Goal: Task Accomplishment & Management: Manage account settings

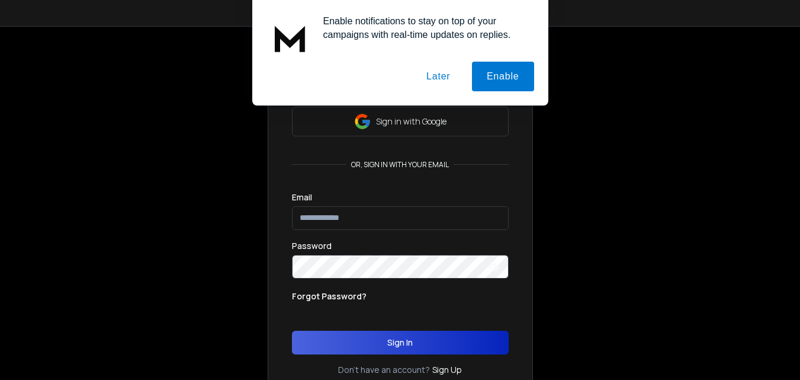
click at [351, 214] on input "email" at bounding box center [400, 218] width 217 height 24
paste input "**********"
type input "**********"
click at [400, 333] on button "Sign In" at bounding box center [400, 342] width 217 height 24
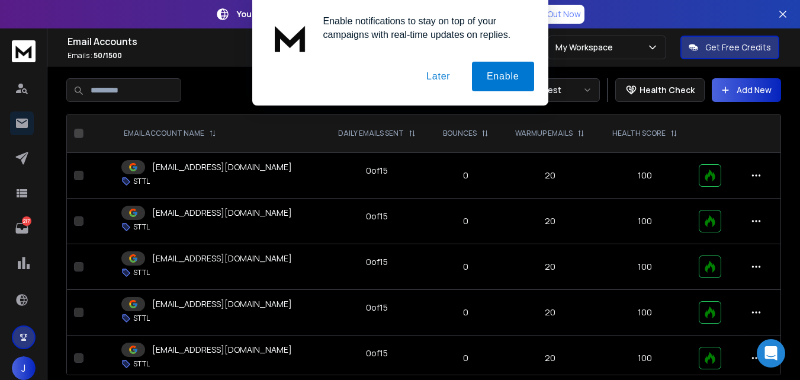
click at [150, 92] on div "Enable notifications to stay on top of your campaigns with real-time updates on…" at bounding box center [400, 52] width 800 height 105
click at [442, 72] on button "Later" at bounding box center [438, 77] width 53 height 30
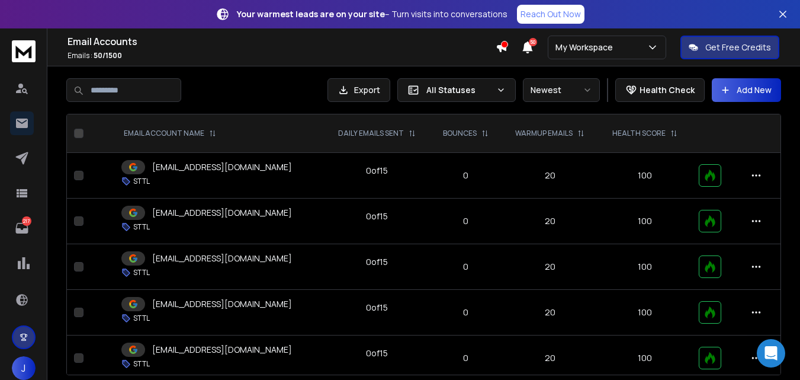
click at [130, 95] on input at bounding box center [123, 90] width 115 height 24
paste input "**********"
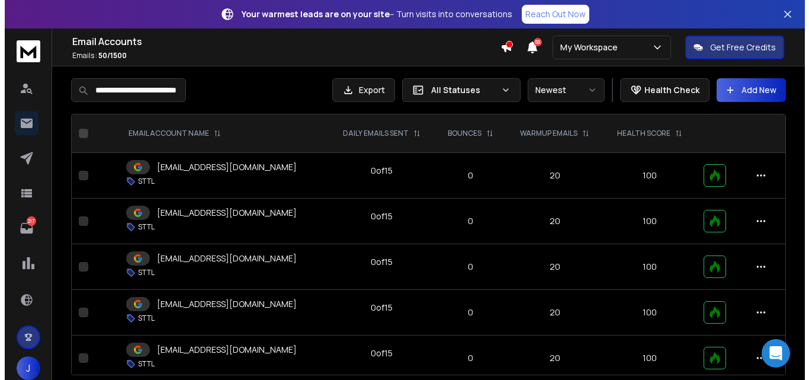
scroll to position [0, 18]
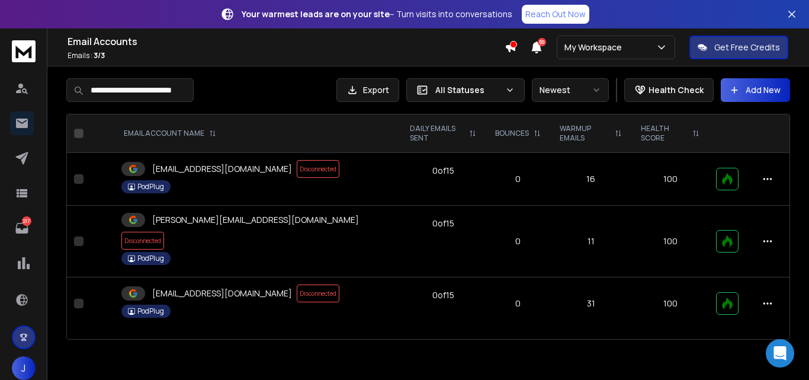
type input "**********"
click at [769, 97] on button "Add New" at bounding box center [755, 90] width 69 height 24
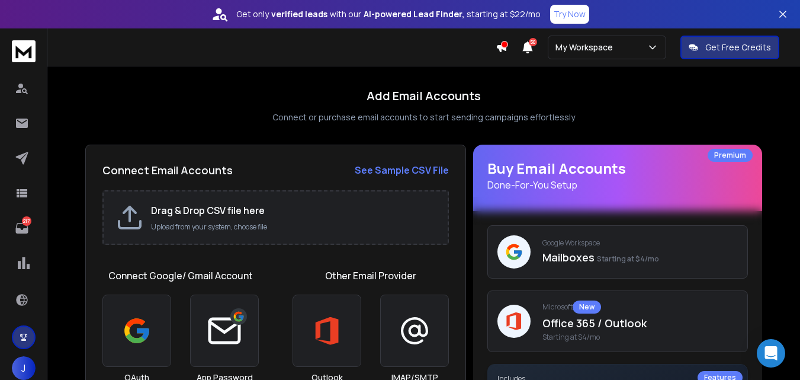
click at [145, 345] on icon at bounding box center [137, 331] width 30 height 36
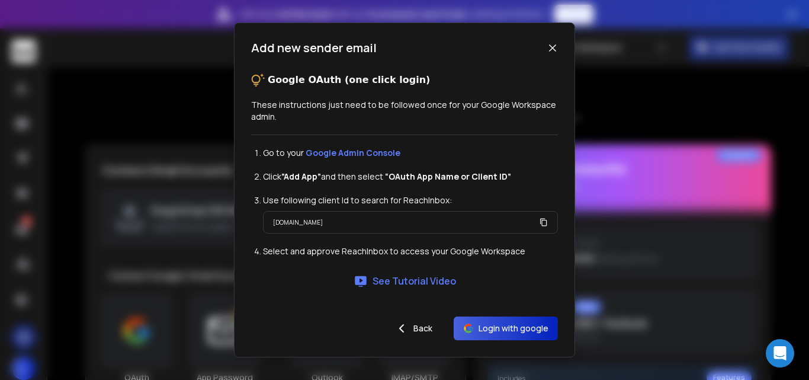
click at [494, 326] on button "Login with google" at bounding box center [506, 328] width 104 height 24
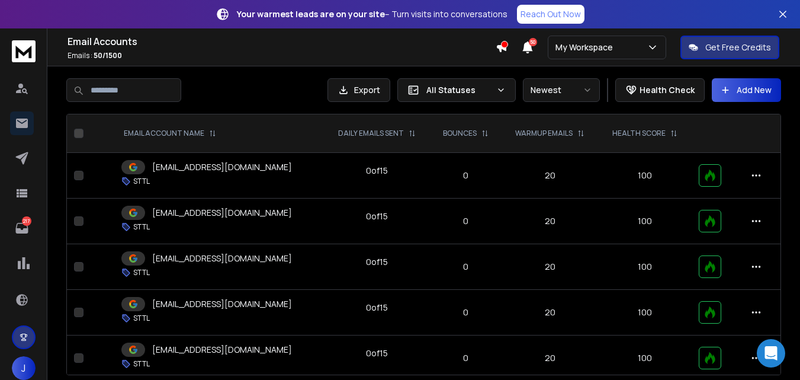
click at [747, 92] on button "Add New" at bounding box center [746, 90] width 69 height 24
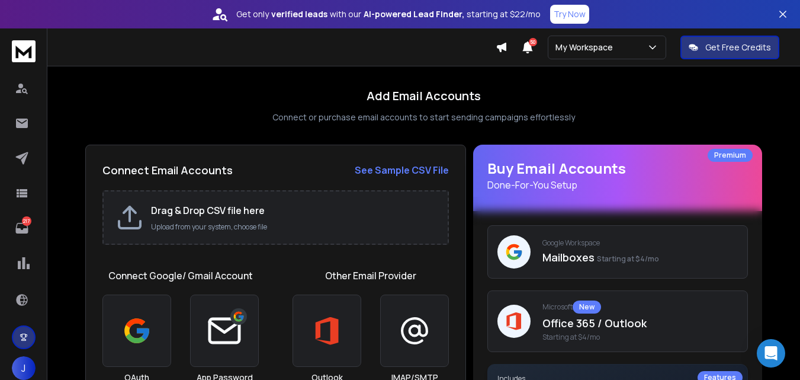
click at [140, 320] on icon at bounding box center [136, 322] width 20 height 9
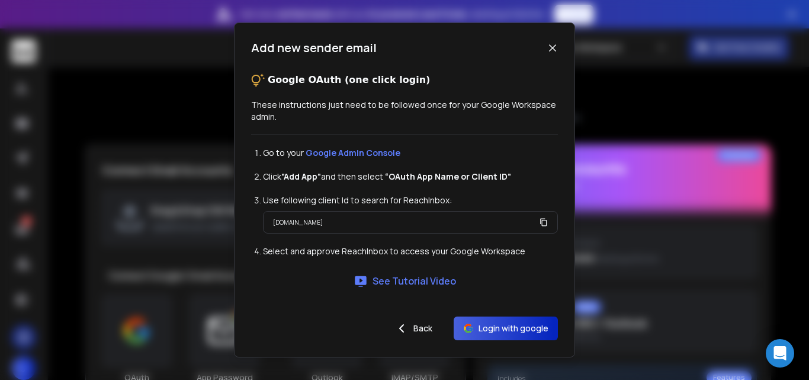
click at [497, 323] on button "Login with google" at bounding box center [506, 328] width 104 height 24
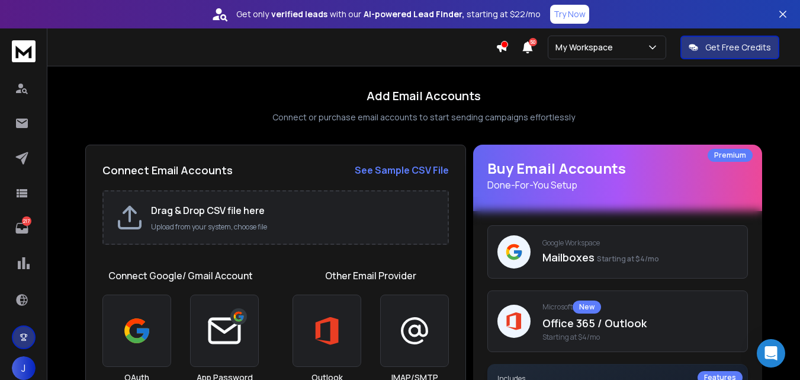
click at [88, 339] on div "Connect Email Accounts See Sample CSV File Drag & Drop CSV file here Upload fro…" at bounding box center [275, 317] width 381 height 346
click at [125, 331] on icon at bounding box center [136, 330] width 25 height 25
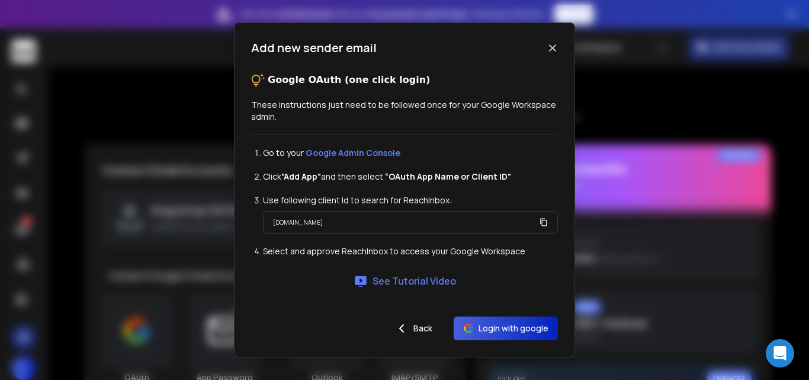
click at [491, 319] on button "Login with google" at bounding box center [506, 328] width 104 height 24
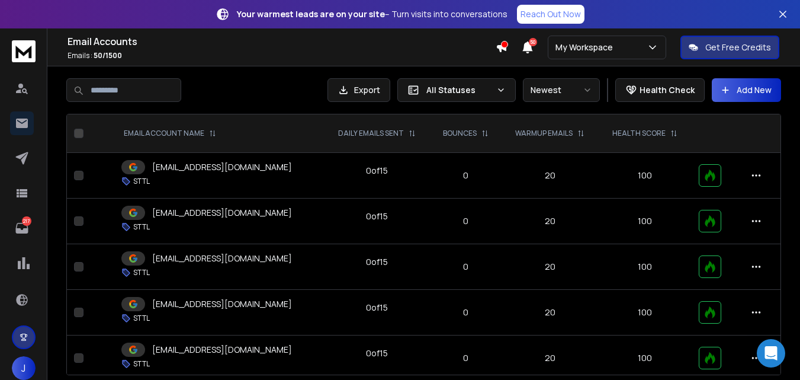
click at [776, 90] on button "Add New" at bounding box center [746, 90] width 69 height 24
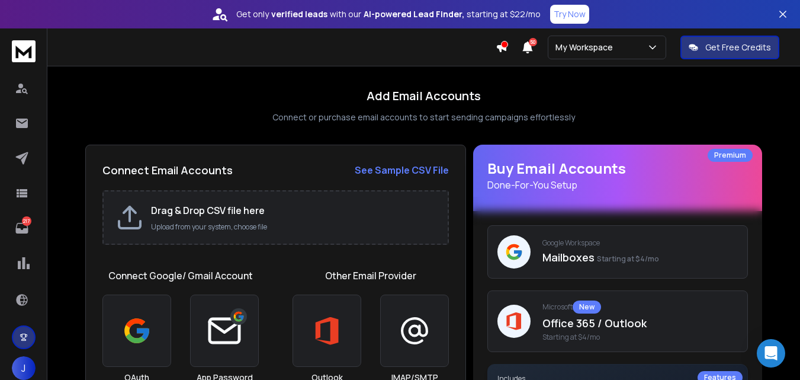
click at [127, 327] on icon at bounding box center [136, 330] width 25 height 25
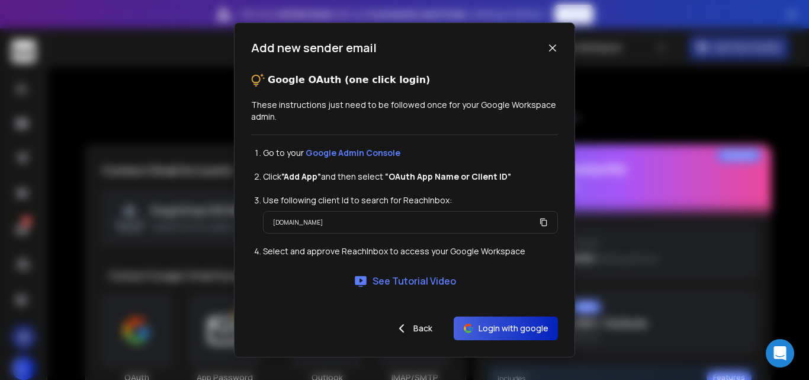
click at [506, 316] on div "Google OAuth (one click login) These instructions just need to be followed once…" at bounding box center [404, 206] width 307 height 267
click at [489, 326] on button "Login with google" at bounding box center [506, 328] width 104 height 24
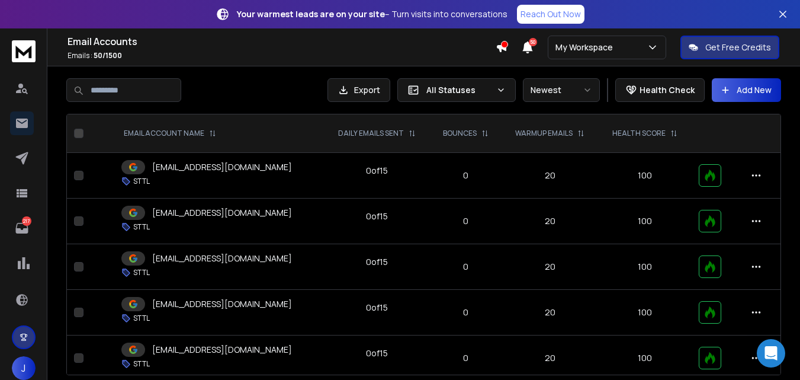
click at [751, 91] on button "Add New" at bounding box center [746, 90] width 69 height 24
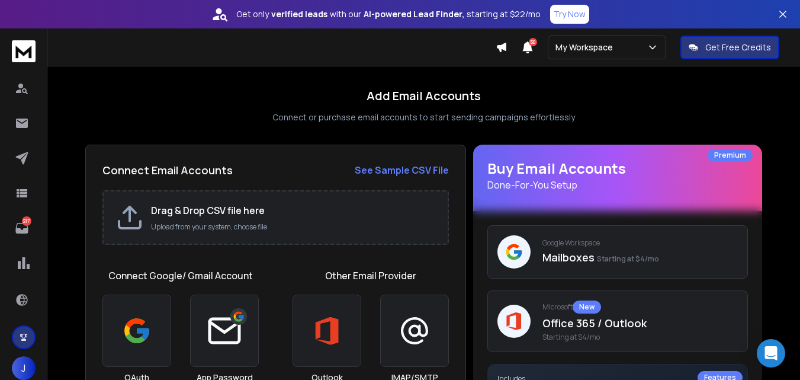
click at [134, 323] on icon at bounding box center [136, 322] width 20 height 9
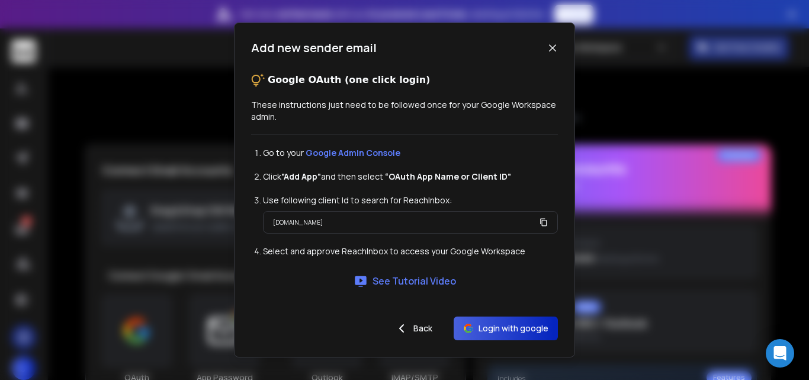
click at [478, 317] on button "Login with google" at bounding box center [506, 328] width 104 height 24
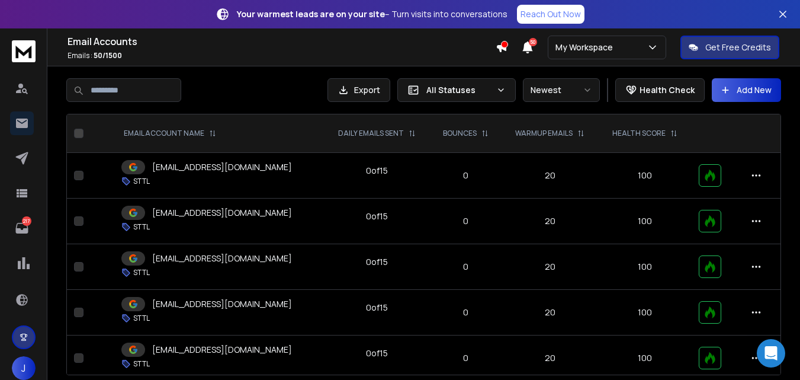
click at [745, 86] on button "Add New" at bounding box center [746, 90] width 69 height 24
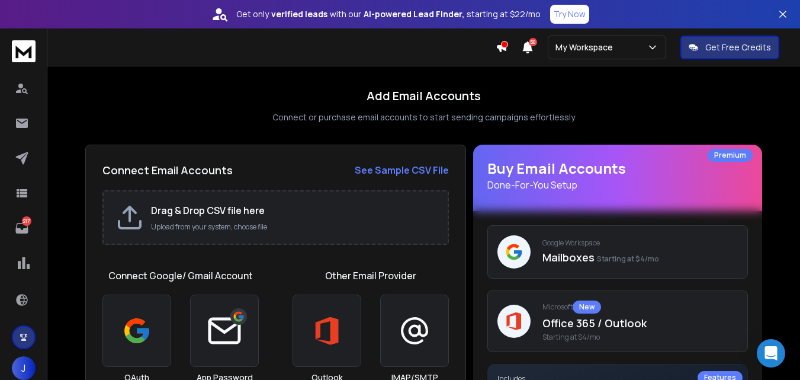
click at [149, 315] on icon at bounding box center [137, 331] width 30 height 36
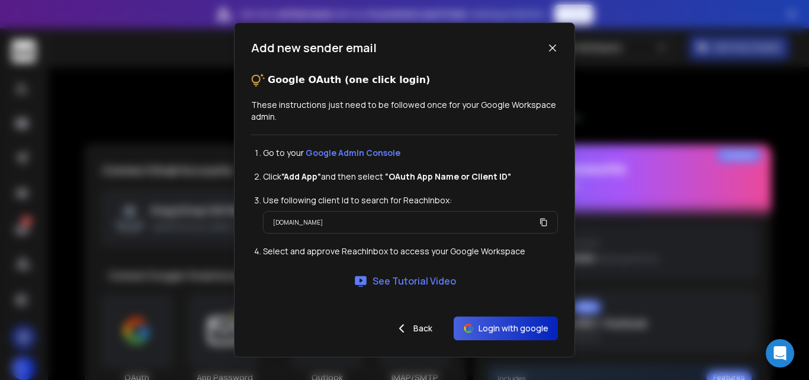
click at [499, 334] on button "Login with google" at bounding box center [506, 328] width 104 height 24
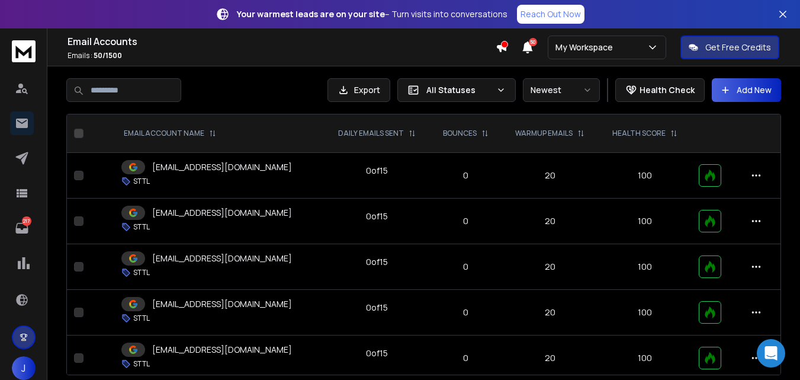
click at [737, 100] on button "Add New" at bounding box center [746, 90] width 69 height 24
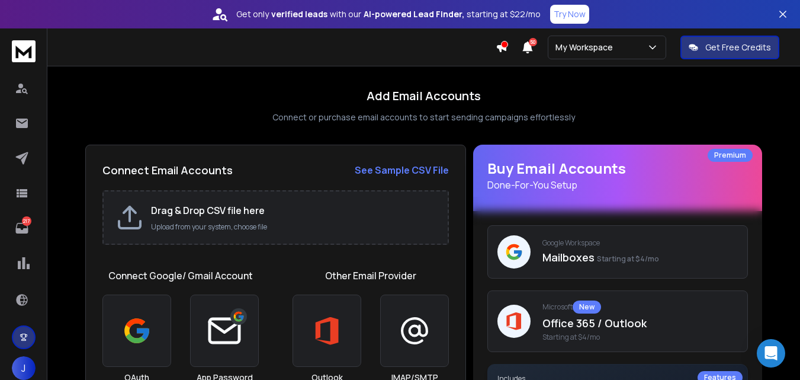
click at [161, 332] on div at bounding box center [136, 330] width 69 height 72
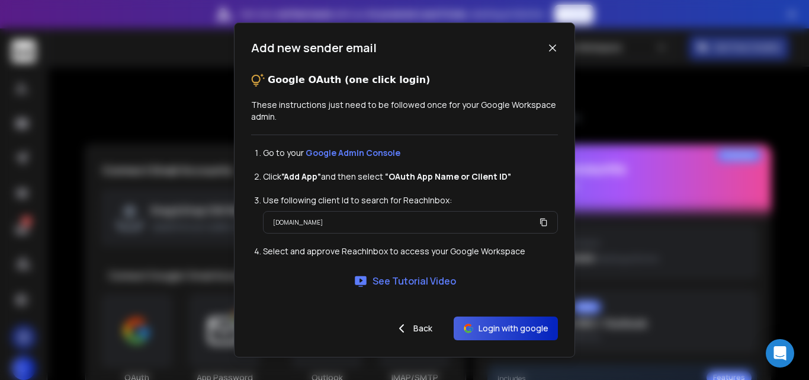
click at [491, 323] on button "Login with google" at bounding box center [506, 328] width 104 height 24
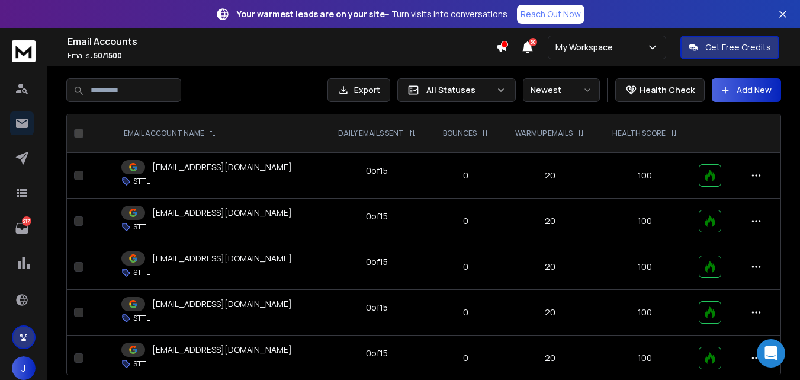
click at [747, 91] on button "Add New" at bounding box center [746, 90] width 69 height 24
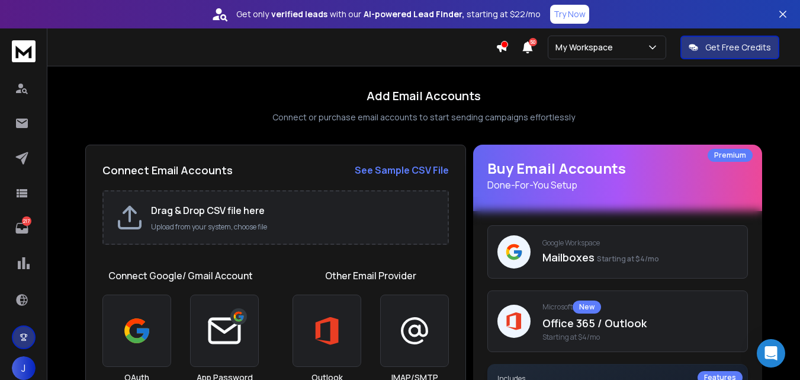
click at [147, 329] on icon at bounding box center [143, 334] width 12 height 12
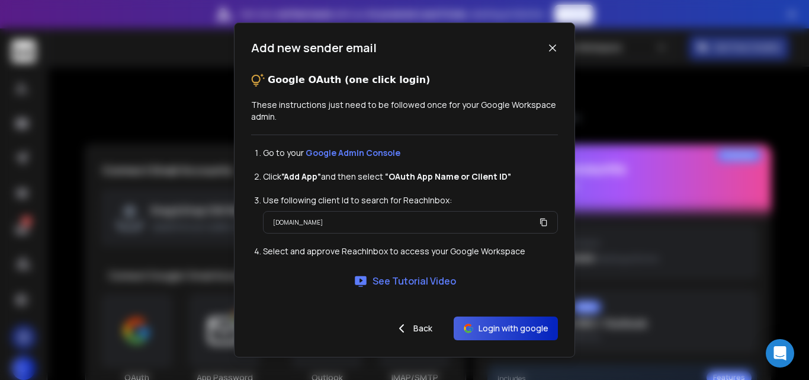
click at [522, 323] on button "Login with google" at bounding box center [506, 328] width 104 height 24
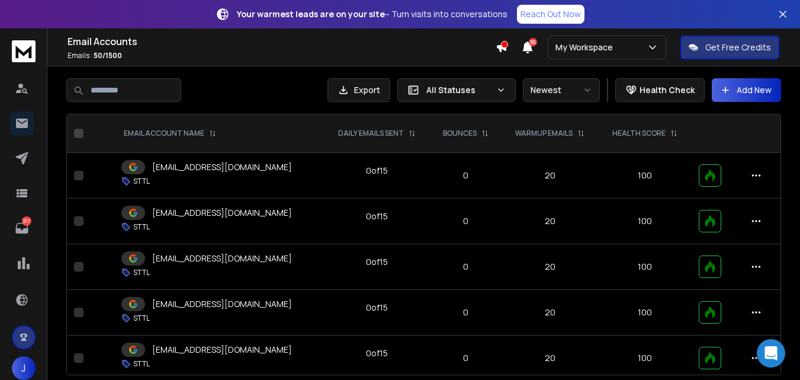
click at [737, 96] on button "Add New" at bounding box center [746, 90] width 69 height 24
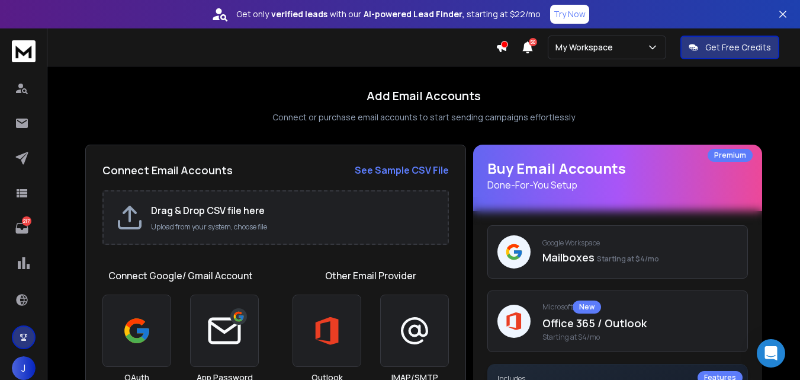
click at [142, 335] on icon at bounding box center [137, 331] width 30 height 36
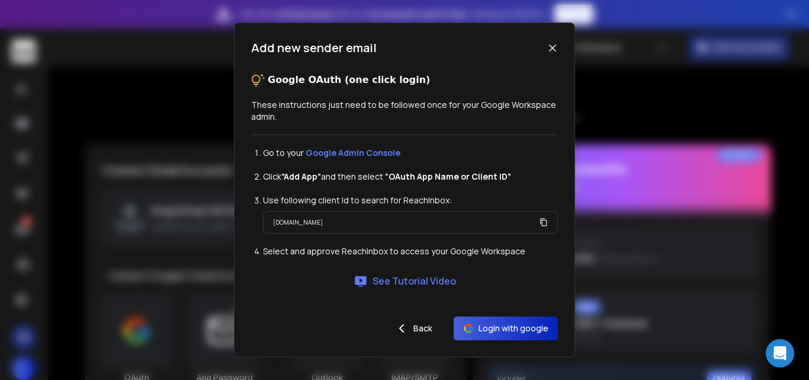
click at [528, 333] on button "Login with google" at bounding box center [506, 328] width 104 height 24
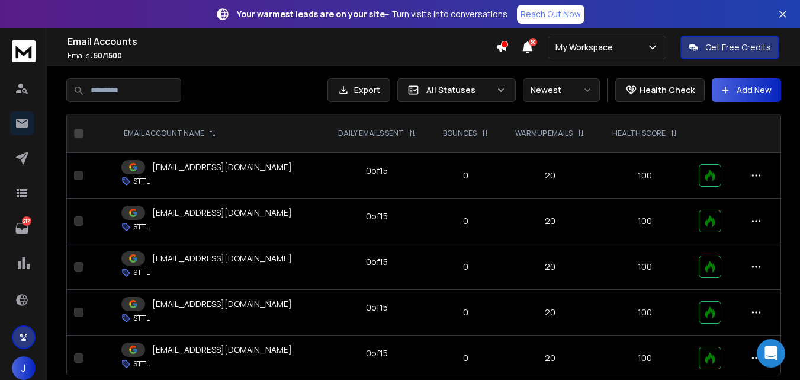
click at [751, 96] on button "Add New" at bounding box center [746, 90] width 69 height 24
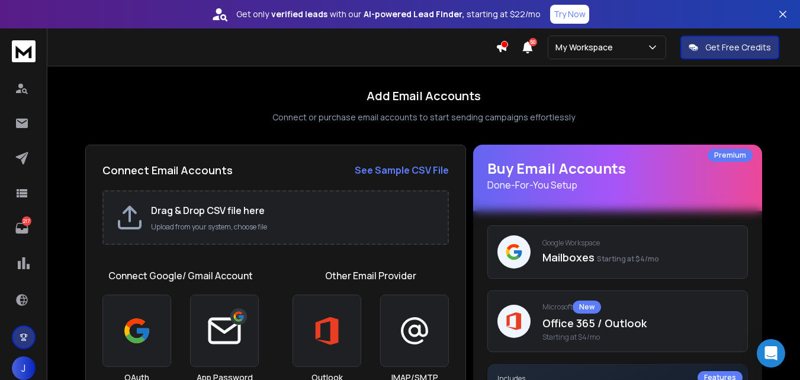
click at [154, 317] on div at bounding box center [136, 330] width 69 height 72
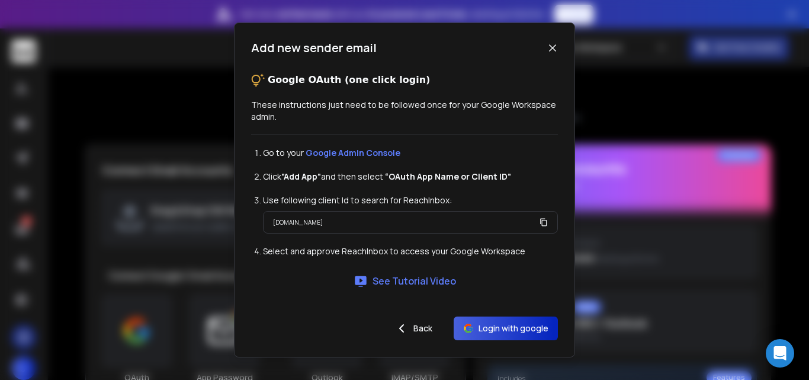
click at [496, 327] on button "Login with google" at bounding box center [506, 328] width 104 height 24
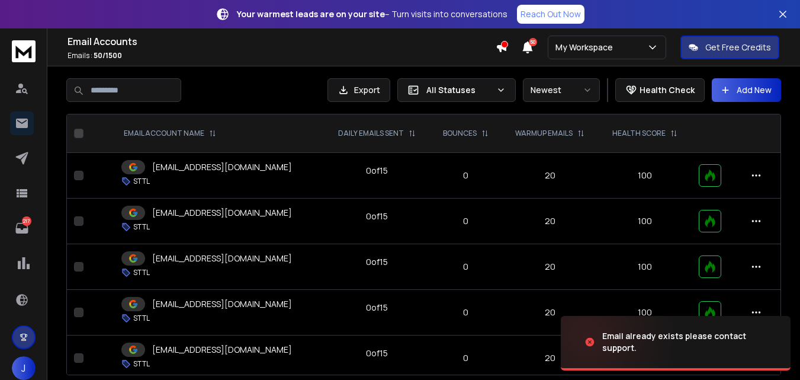
click at [770, 87] on button "Add New" at bounding box center [746, 90] width 69 height 24
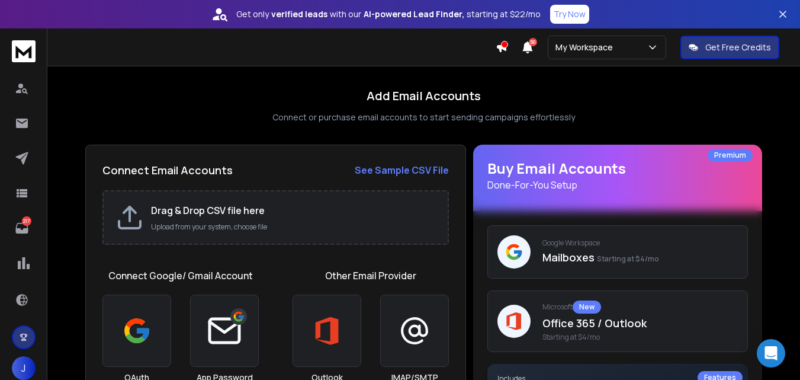
click at [120, 335] on div at bounding box center [136, 330] width 69 height 72
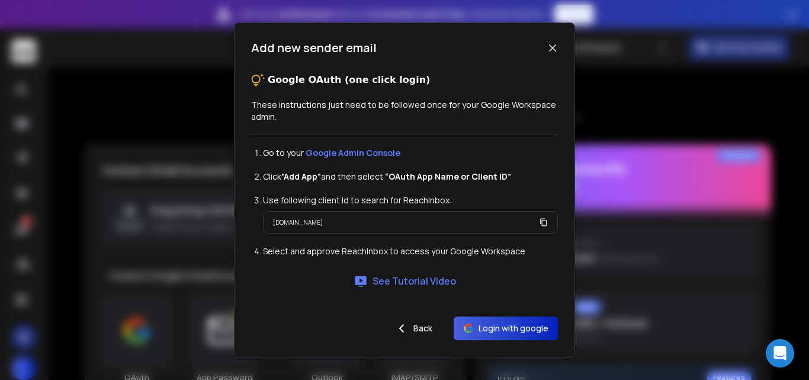
click at [489, 331] on button "Login with google" at bounding box center [506, 328] width 104 height 24
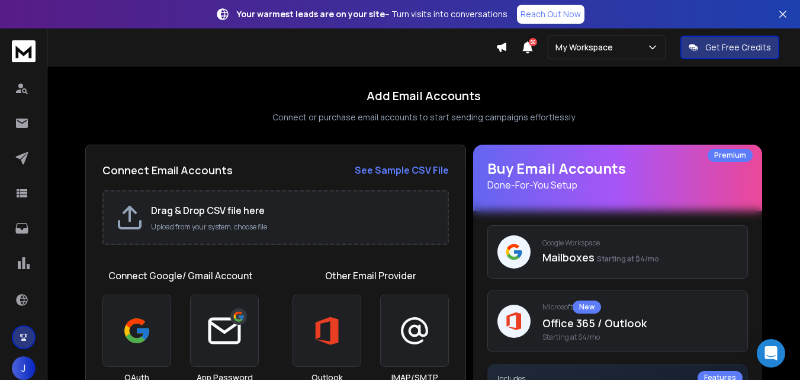
click at [147, 319] on icon at bounding box center [137, 331] width 30 height 36
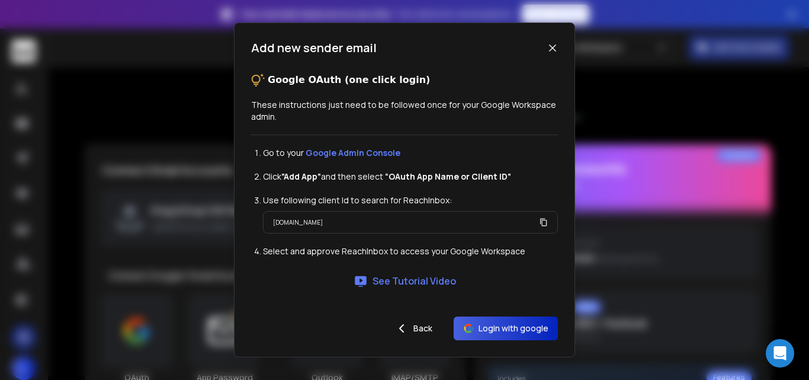
click at [503, 331] on button "Login with google" at bounding box center [506, 328] width 104 height 24
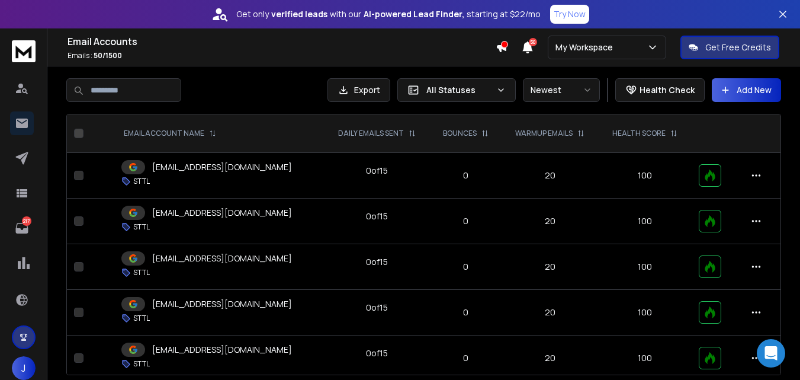
click at [763, 98] on button "Add New" at bounding box center [746, 90] width 69 height 24
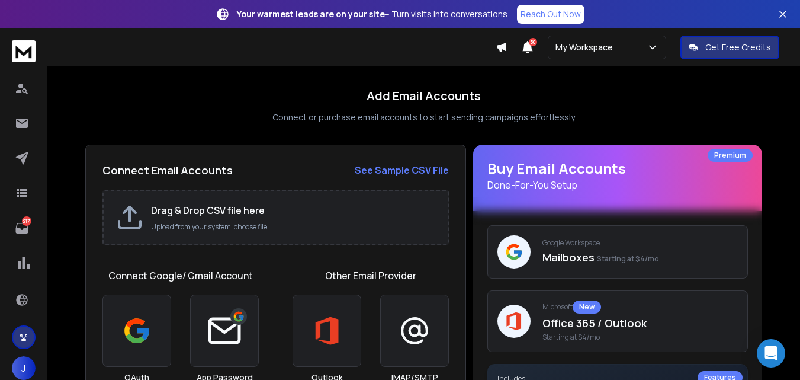
click at [123, 335] on icon at bounding box center [137, 331] width 30 height 36
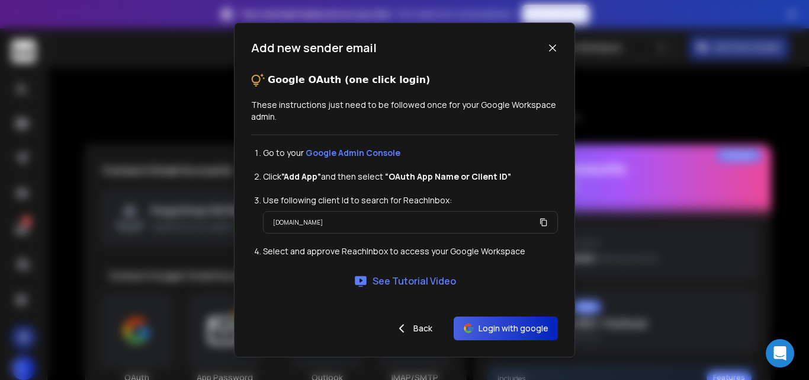
click at [497, 326] on button "Login with google" at bounding box center [506, 328] width 104 height 24
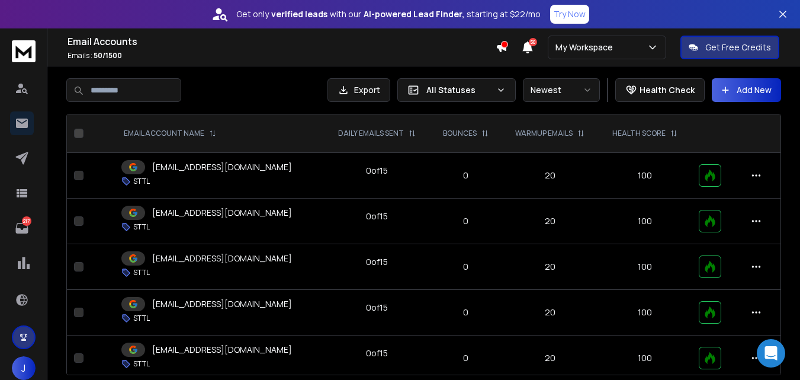
click at [740, 95] on button "Add New" at bounding box center [746, 90] width 69 height 24
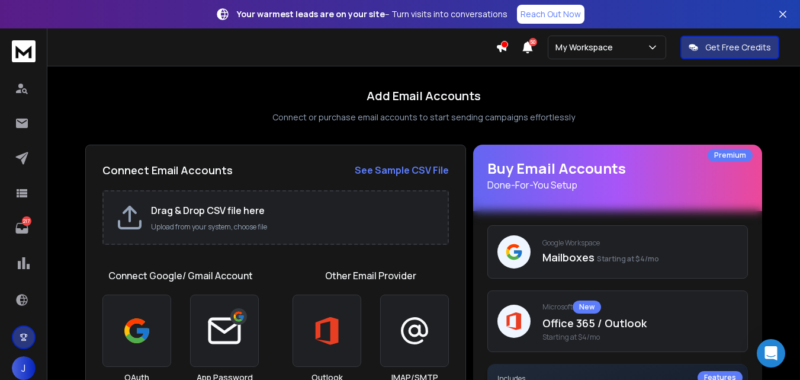
click at [146, 322] on icon at bounding box center [137, 331] width 30 height 36
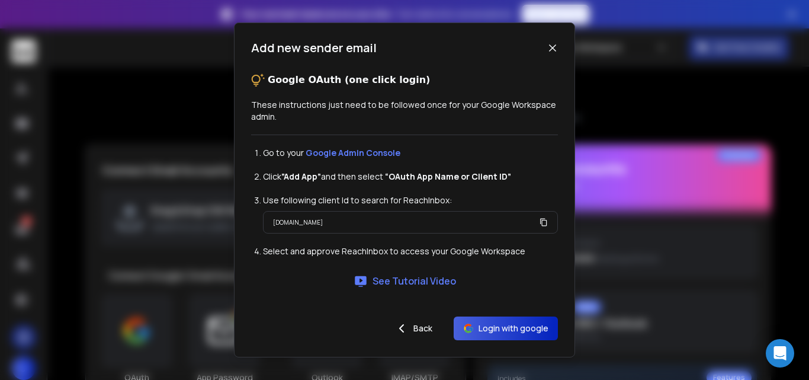
click at [493, 328] on button "Login with google" at bounding box center [506, 328] width 104 height 24
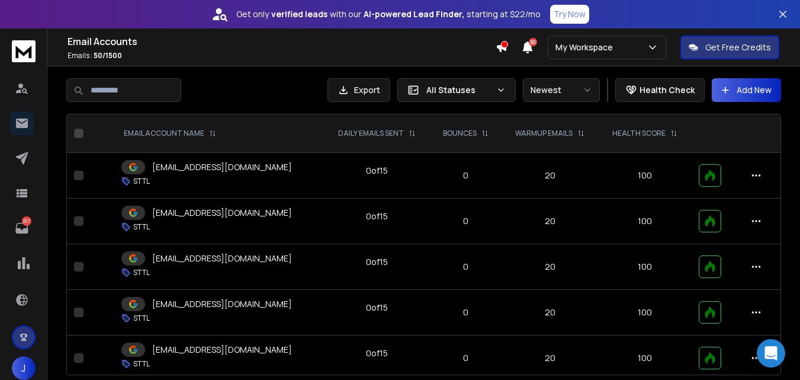
click at [747, 87] on button "Add New" at bounding box center [746, 90] width 69 height 24
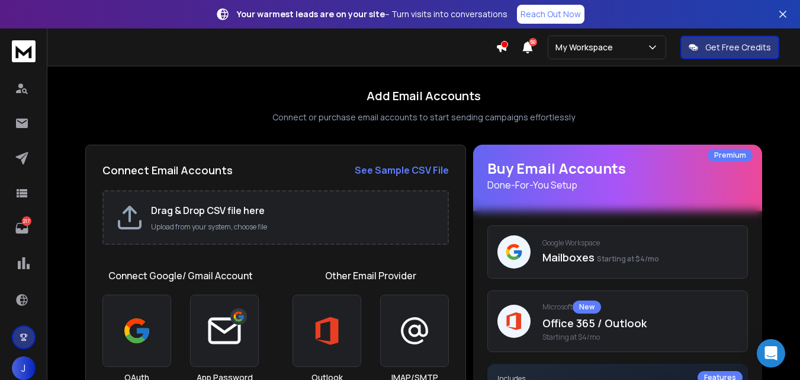
click at [134, 339] on icon at bounding box center [136, 338] width 20 height 10
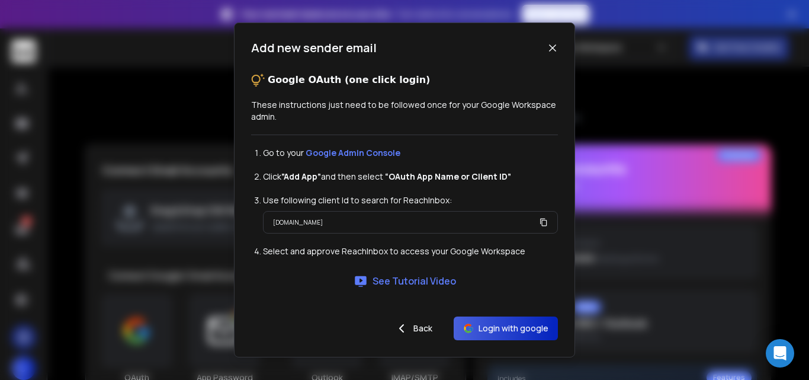
click at [506, 332] on button "Login with google" at bounding box center [506, 328] width 104 height 24
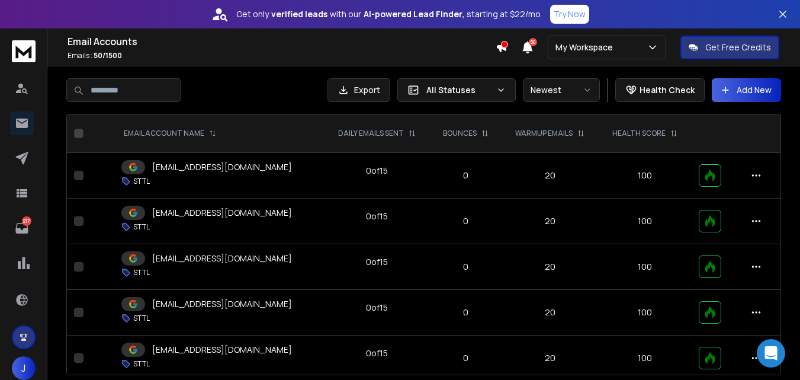
click at [740, 90] on button "Add New" at bounding box center [746, 90] width 69 height 24
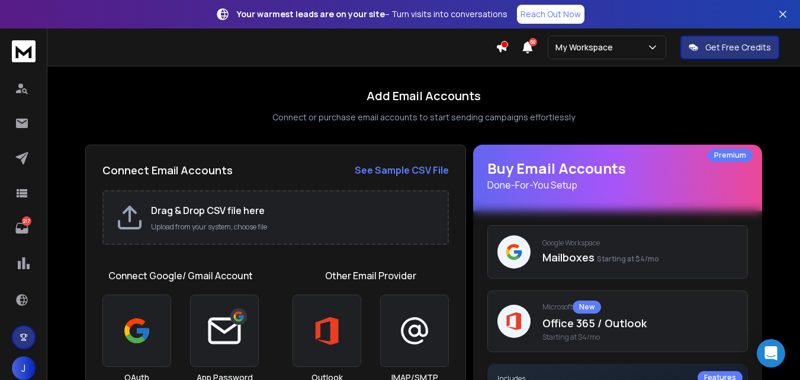
click at [162, 350] on div at bounding box center [136, 330] width 69 height 72
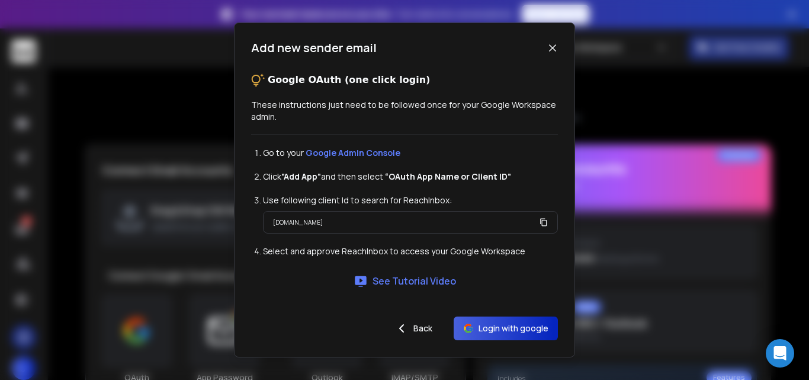
click at [500, 335] on button "Login with google" at bounding box center [506, 328] width 104 height 24
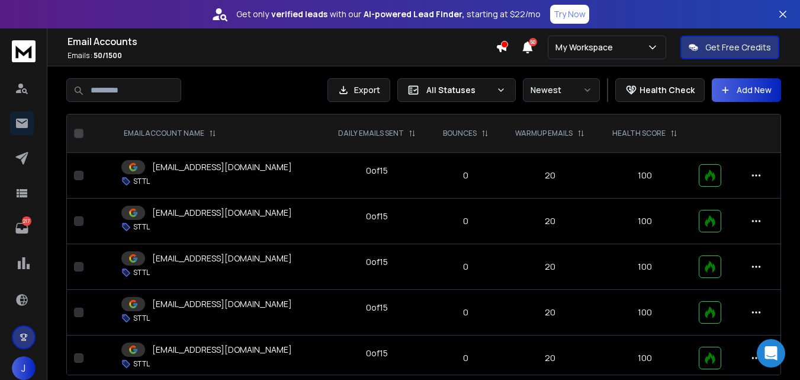
click at [751, 91] on button "Add New" at bounding box center [746, 90] width 69 height 24
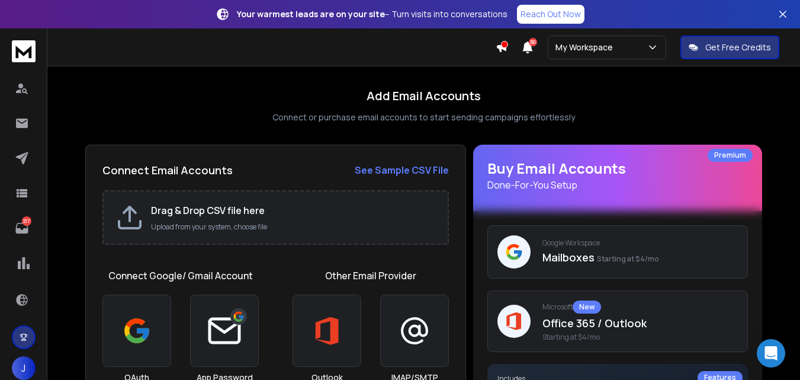
click at [139, 313] on icon at bounding box center [137, 331] width 30 height 36
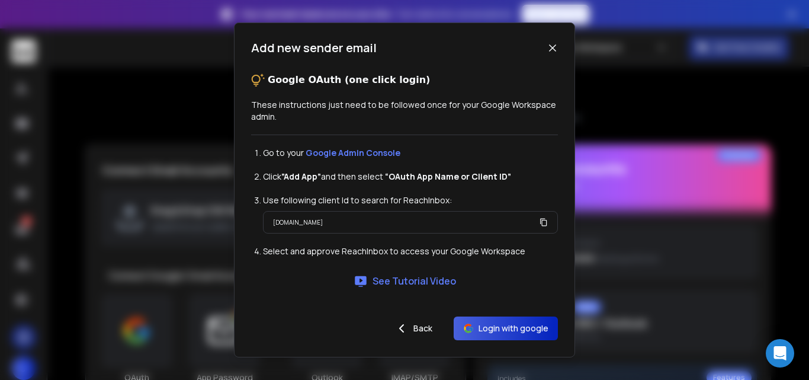
click at [484, 323] on button "Login with google" at bounding box center [506, 328] width 104 height 24
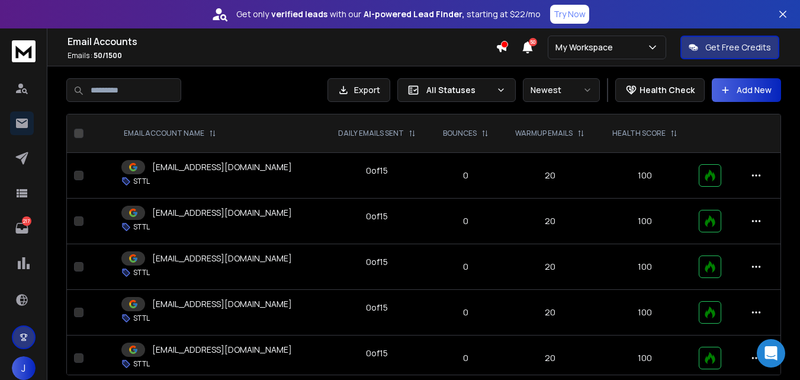
click at [753, 82] on button "Add New" at bounding box center [746, 90] width 69 height 24
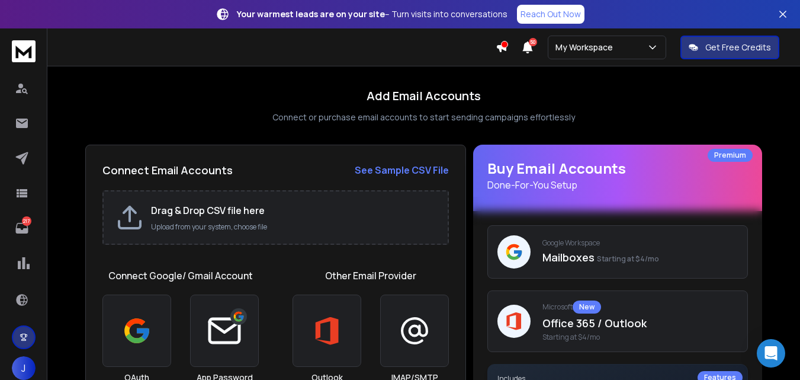
click at [147, 336] on icon at bounding box center [143, 334] width 12 height 12
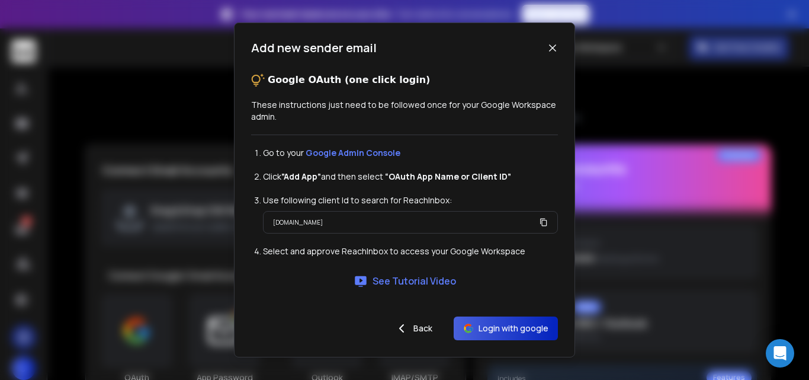
click at [521, 332] on button "Login with google" at bounding box center [506, 328] width 104 height 24
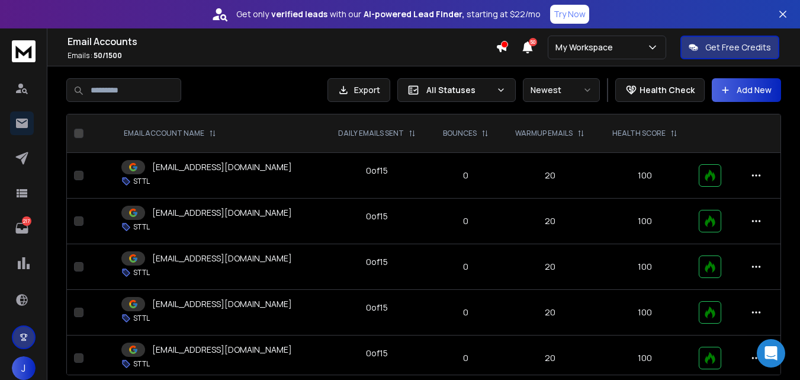
click at [757, 93] on button "Add New" at bounding box center [746, 90] width 69 height 24
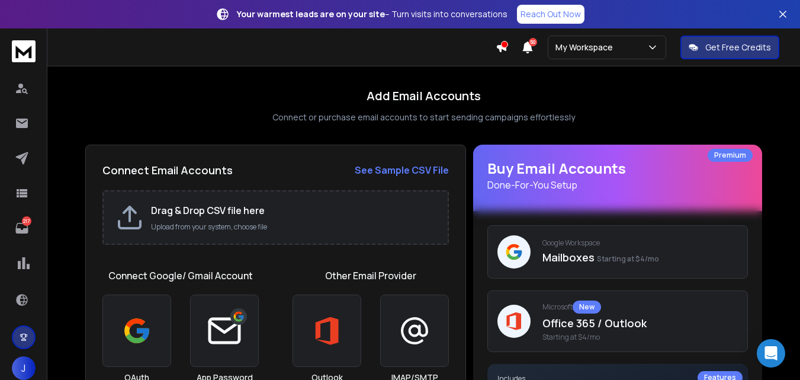
click at [126, 319] on icon at bounding box center [137, 331] width 30 height 36
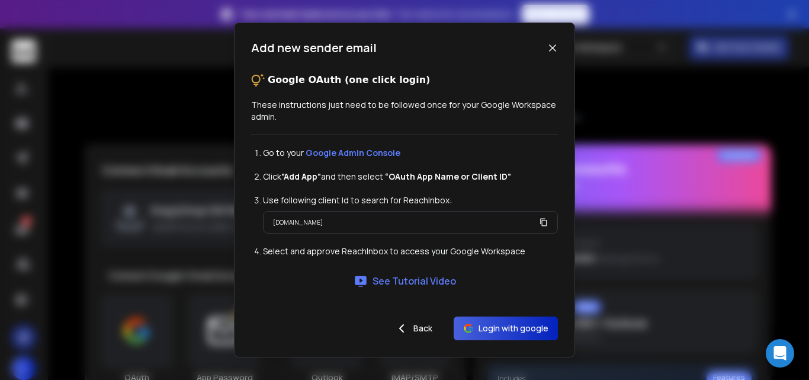
click at [504, 322] on button "Login with google" at bounding box center [506, 328] width 104 height 24
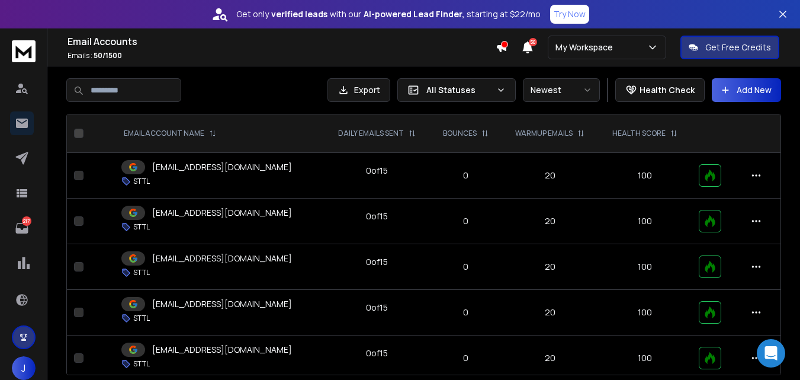
click at [749, 91] on button "Add New" at bounding box center [746, 90] width 69 height 24
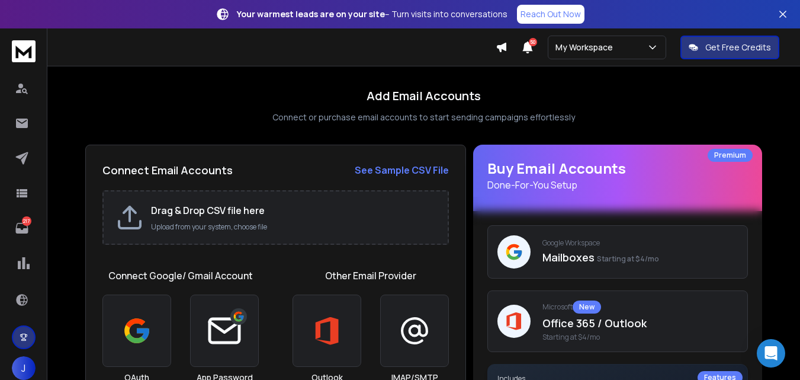
click at [139, 322] on icon at bounding box center [136, 322] width 20 height 9
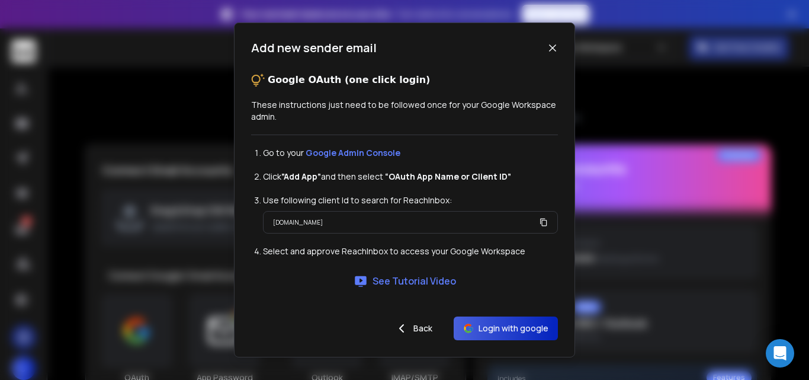
click at [494, 326] on button "Login with google" at bounding box center [506, 328] width 104 height 24
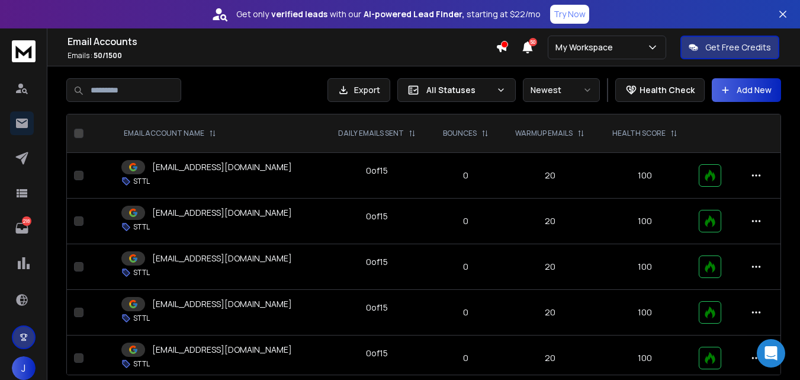
click at [745, 97] on button "Add New" at bounding box center [746, 90] width 69 height 24
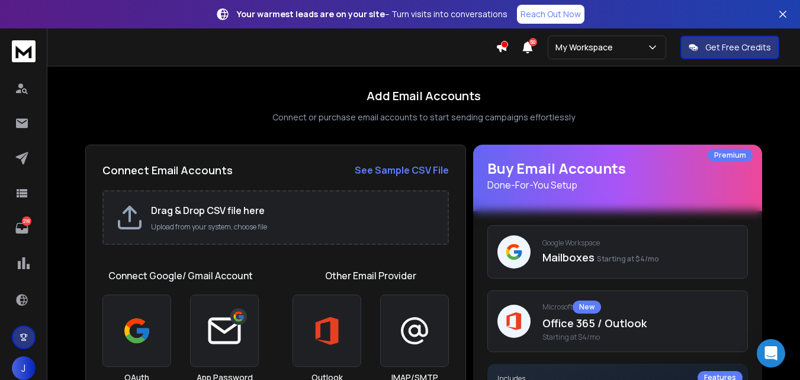
click at [131, 328] on icon at bounding box center [137, 331] width 30 height 36
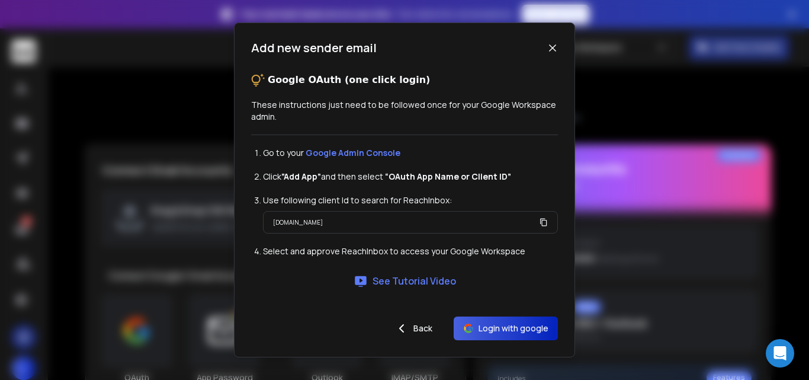
click at [506, 324] on button "Login with google" at bounding box center [506, 328] width 104 height 24
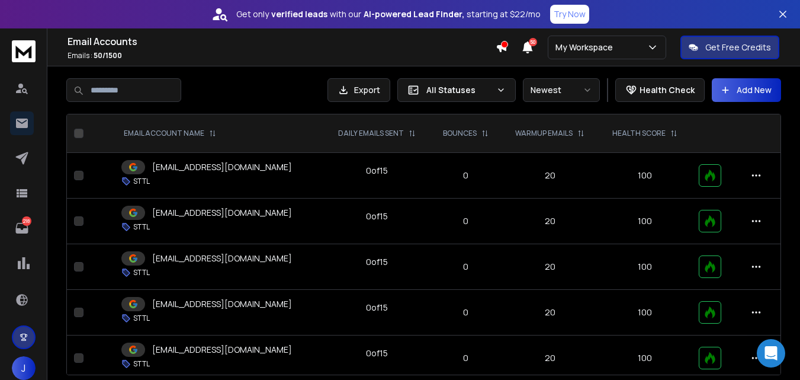
click at [759, 82] on button "Add New" at bounding box center [746, 90] width 69 height 24
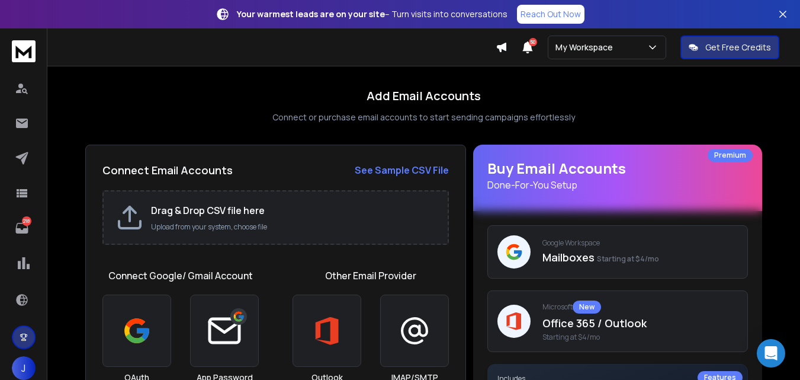
click at [142, 341] on icon at bounding box center [136, 338] width 20 height 10
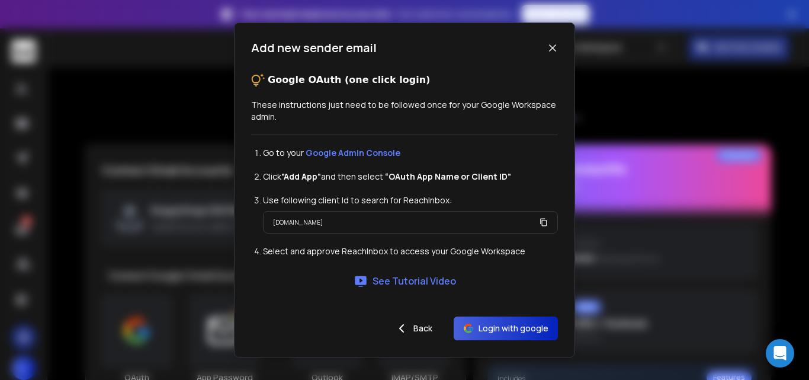
click at [491, 324] on button "Login with google" at bounding box center [506, 328] width 104 height 24
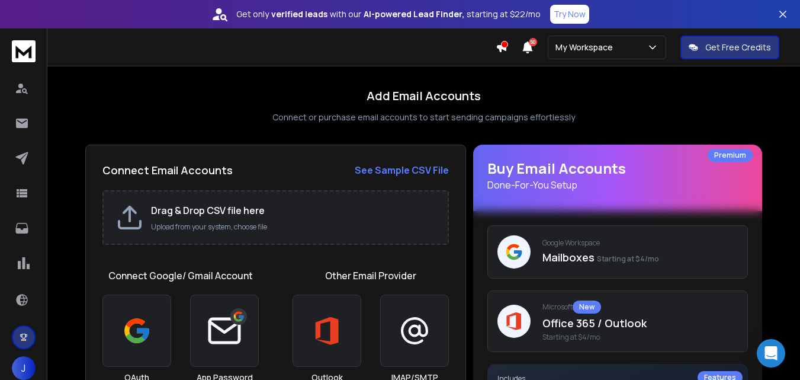
click at [120, 322] on div at bounding box center [136, 330] width 69 height 72
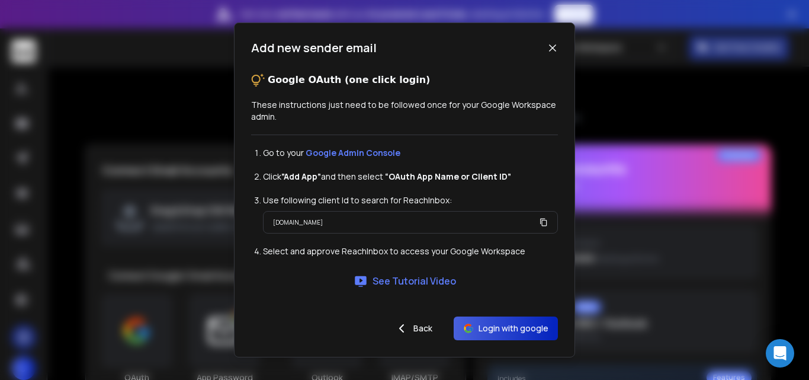
click at [499, 334] on button "Login with google" at bounding box center [506, 328] width 104 height 24
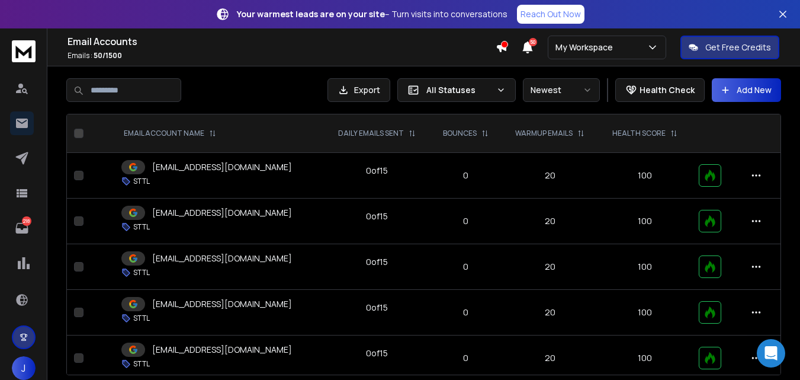
click at [763, 93] on button "Add New" at bounding box center [746, 90] width 69 height 24
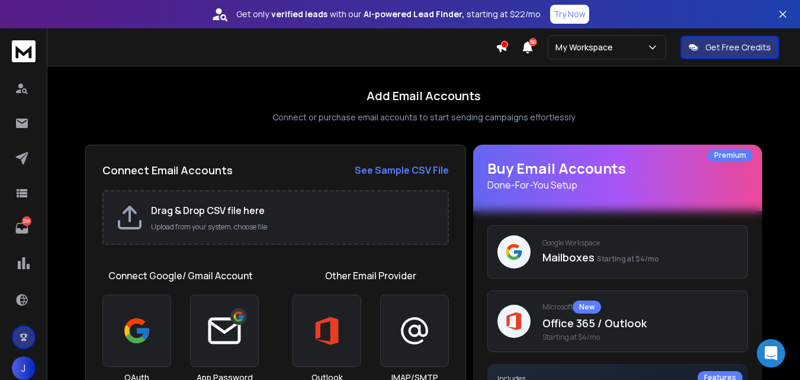
click at [138, 339] on icon at bounding box center [136, 338] width 20 height 10
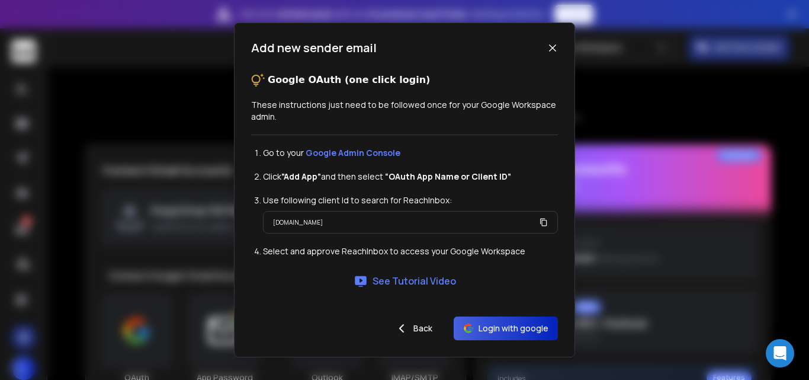
click at [493, 329] on button "Login with google" at bounding box center [506, 328] width 104 height 24
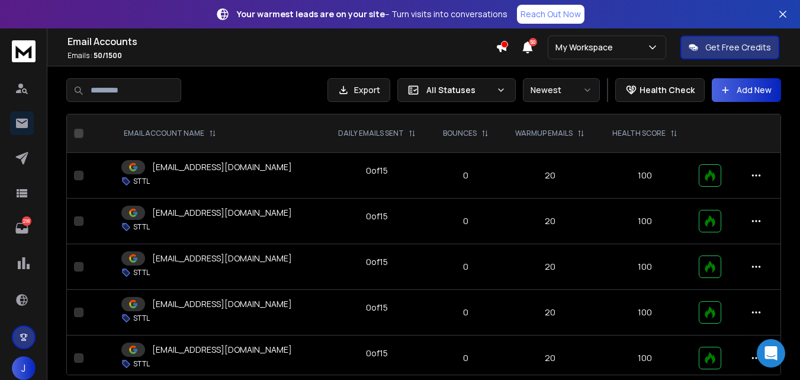
click at [748, 85] on button "Add New" at bounding box center [746, 90] width 69 height 24
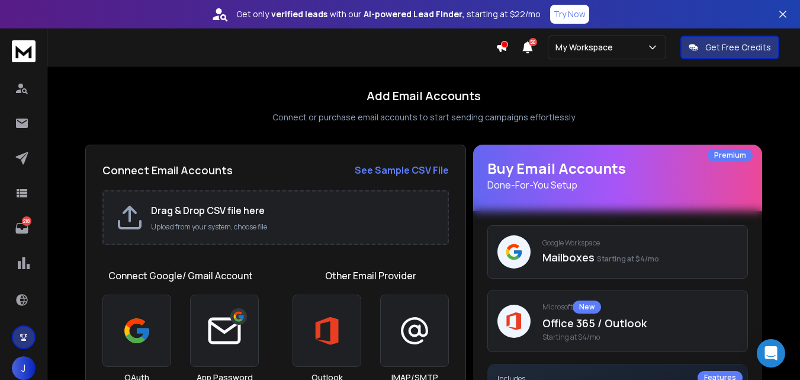
click at [133, 318] on icon at bounding box center [137, 331] width 30 height 36
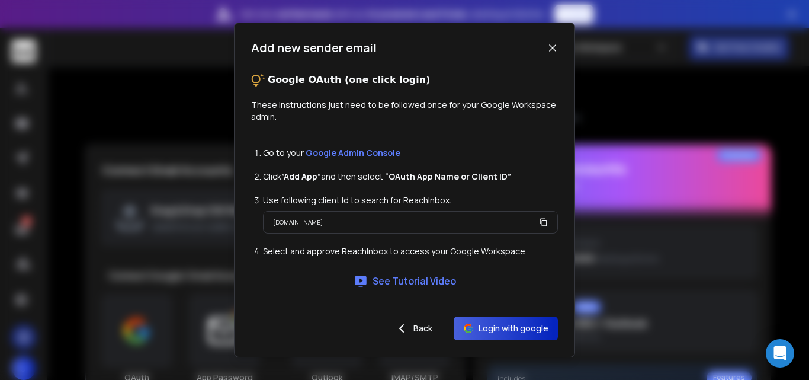
click at [509, 319] on button "Login with google" at bounding box center [506, 328] width 104 height 24
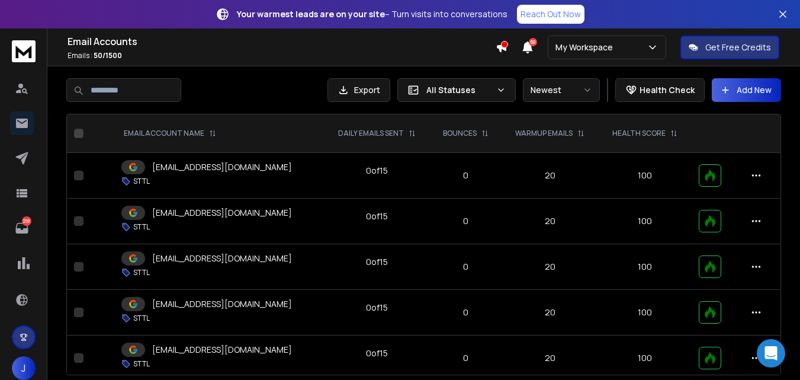
click at [750, 95] on button "Add New" at bounding box center [746, 90] width 69 height 24
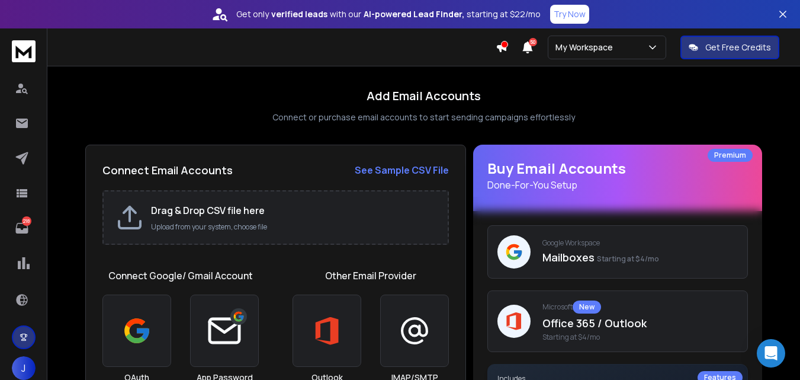
click at [147, 339] on icon at bounding box center [137, 331] width 30 height 36
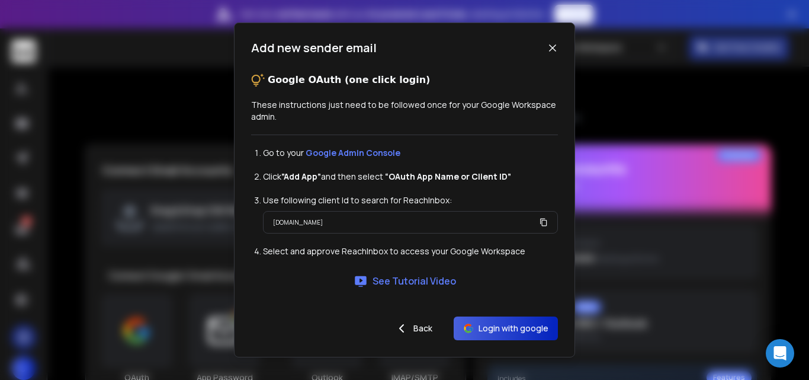
click at [481, 322] on button "Login with google" at bounding box center [506, 328] width 104 height 24
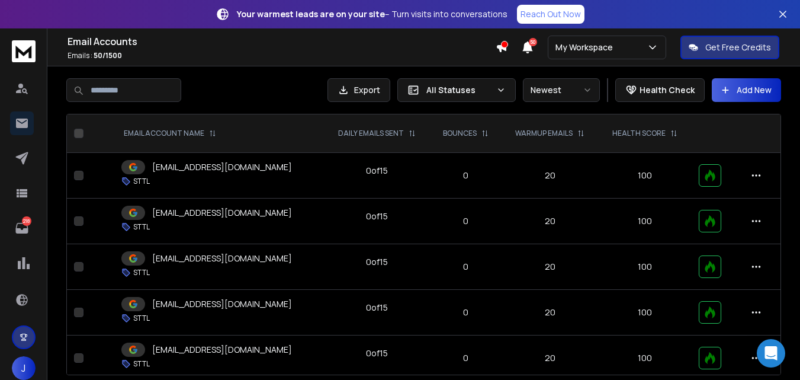
click at [765, 90] on button "Add New" at bounding box center [746, 90] width 69 height 24
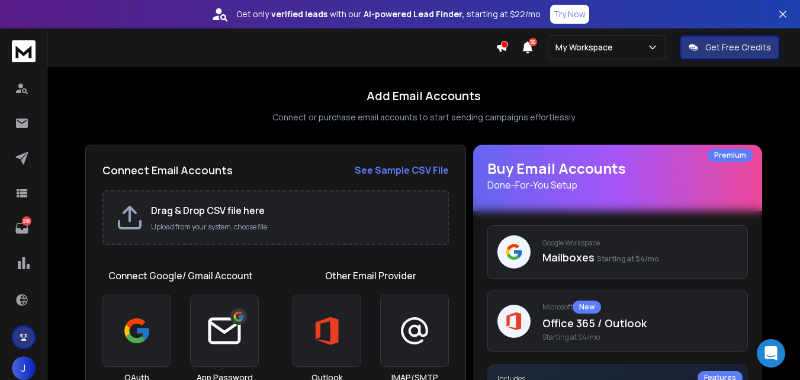
click at [144, 332] on icon at bounding box center [143, 334] width 12 height 12
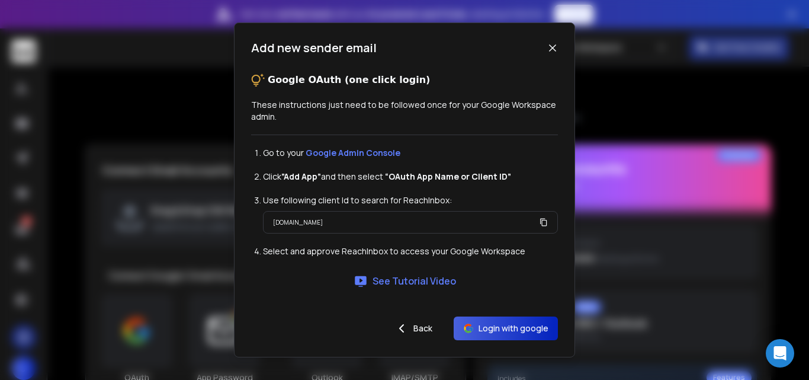
click at [494, 323] on button "Login with google" at bounding box center [506, 328] width 104 height 24
